Goal: Task Accomplishment & Management: Use online tool/utility

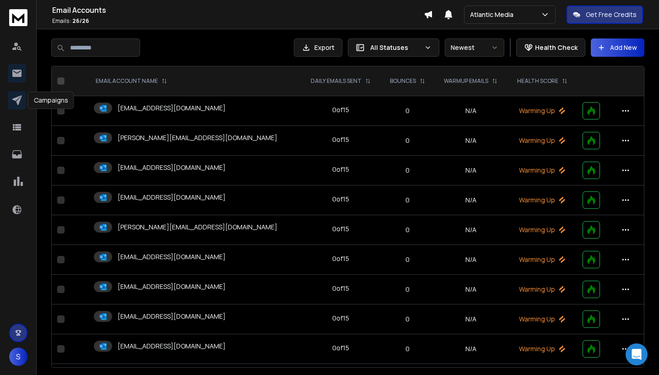
click at [18, 104] on icon at bounding box center [17, 100] width 10 height 10
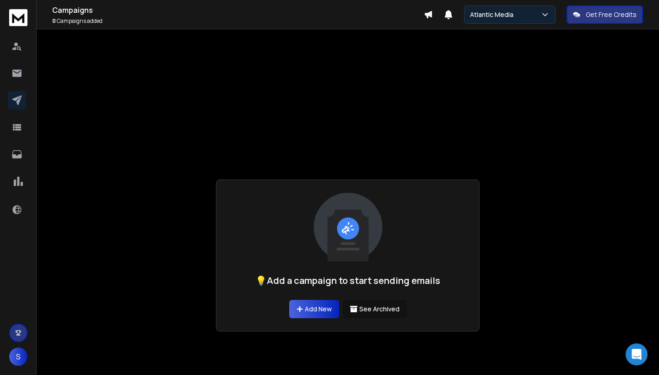
click at [482, 21] on button "Atlantic Media" at bounding box center [510, 14] width 92 height 18
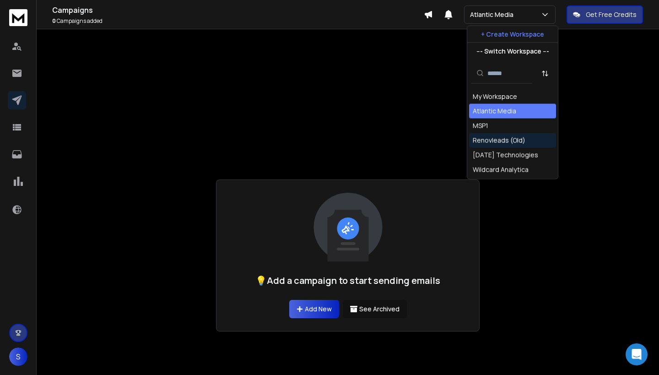
click at [487, 128] on div "MSP1" at bounding box center [481, 125] width 16 height 9
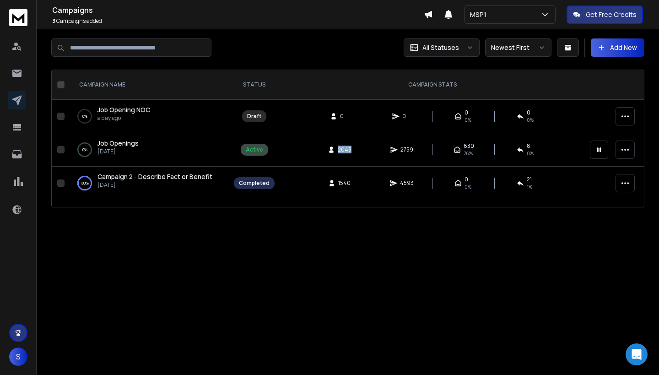
drag, startPoint x: 312, startPoint y: 147, endPoint x: 356, endPoint y: 153, distance: 44.4
click at [356, 153] on div "2043 2759 830 76 % 8 0 %" at bounding box center [433, 149] width 294 height 15
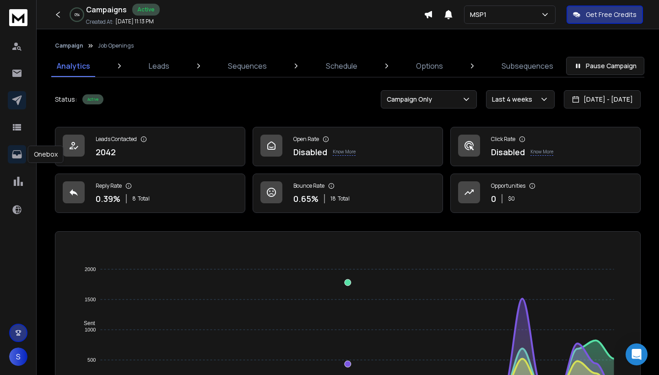
click at [14, 154] on icon at bounding box center [17, 154] width 10 height 8
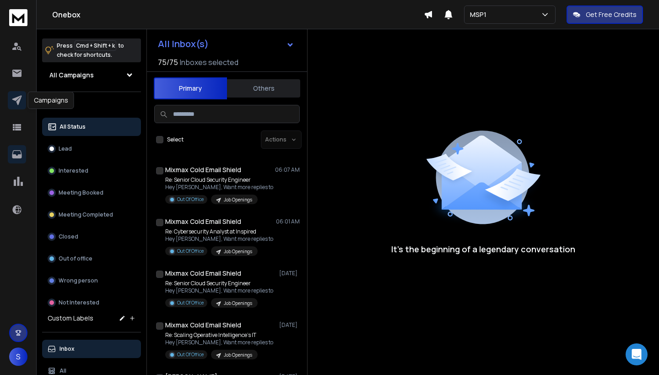
click at [19, 102] on icon at bounding box center [16, 100] width 11 height 11
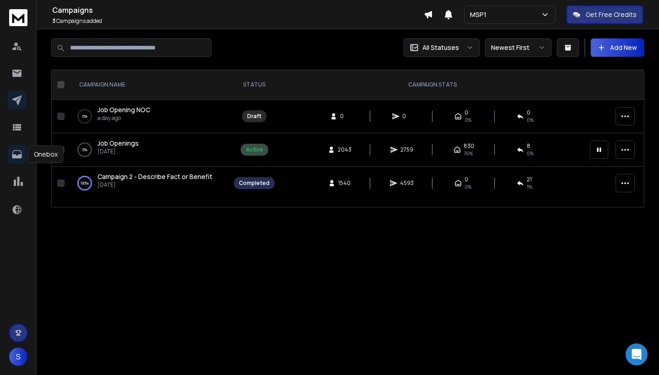
click at [22, 158] on icon at bounding box center [16, 154] width 11 height 11
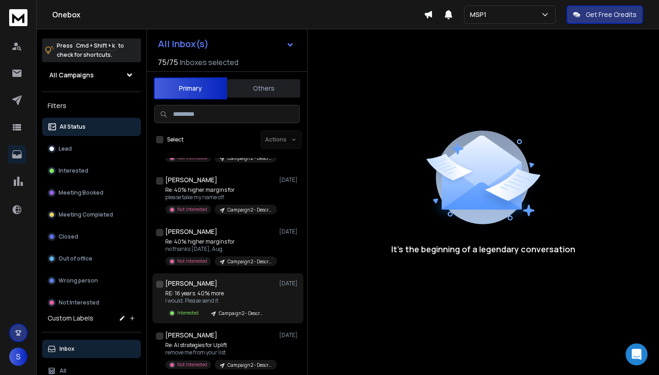
scroll to position [818, 0]
click at [191, 295] on p "RE: 16 years. 40% more" at bounding box center [216, 293] width 103 height 7
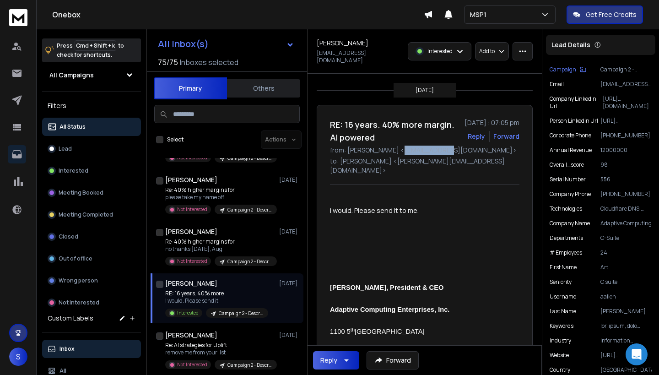
drag, startPoint x: 391, startPoint y: 144, endPoint x: 435, endPoint y: 144, distance: 44.0
click at [435, 146] on p "from: [PERSON_NAME] <[EMAIL_ADDRESS][DOMAIN_NAME]>" at bounding box center [425, 150] width 190 height 9
copy p "[DOMAIN_NAME]"
click at [237, 288] on div "[PERSON_NAME] [DATE] RE: 16 years. 40% more I would. Please send it Interested …" at bounding box center [232, 298] width 135 height 39
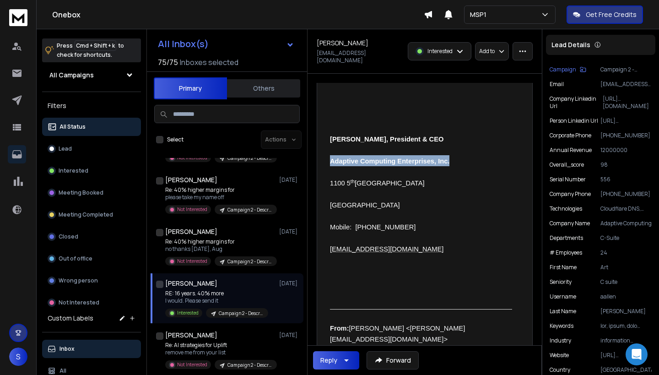
drag, startPoint x: 328, startPoint y: 148, endPoint x: 459, endPoint y: 149, distance: 130.5
copy div "Adaptive Computing Enterprises, Inc. [STREET_ADDRESS]"
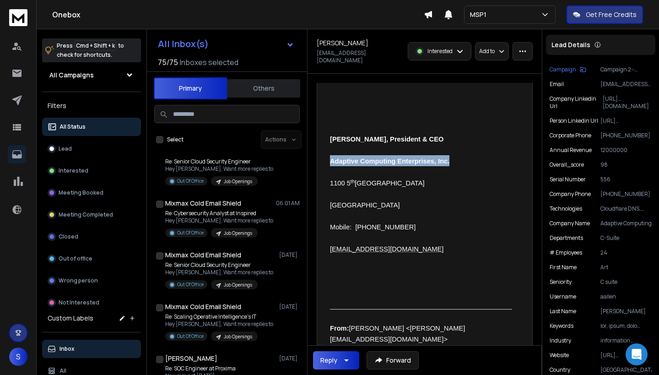
scroll to position [0, 0]
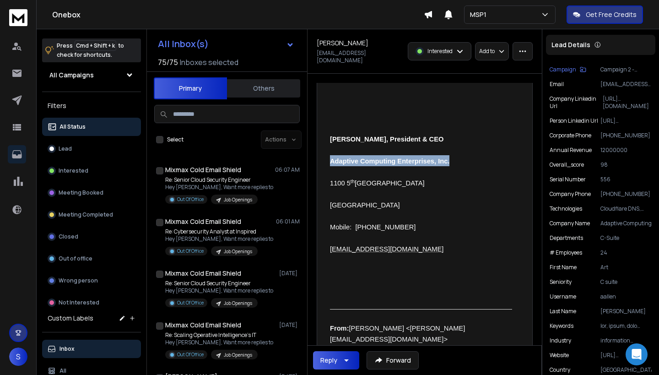
click at [438, 200] on div "[PERSON_NAME], President & CEO Adaptive Computing Enterprises, Inc. [STREET_ADD…" at bounding box center [421, 182] width 182 height 165
click at [18, 99] on icon at bounding box center [17, 100] width 10 height 10
